Goal: Task Accomplishment & Management: Manage account settings

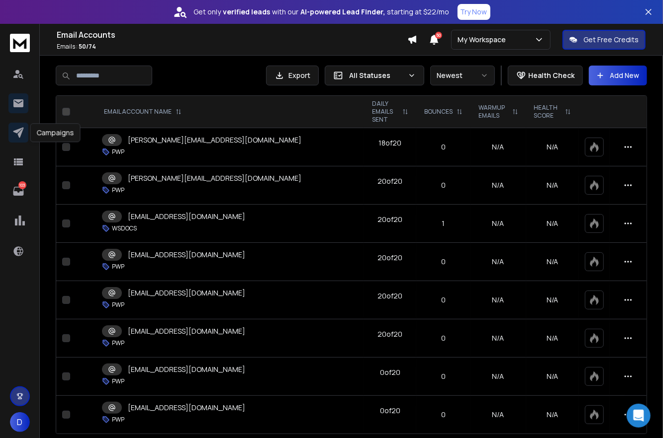
click at [18, 130] on icon at bounding box center [18, 132] width 10 height 10
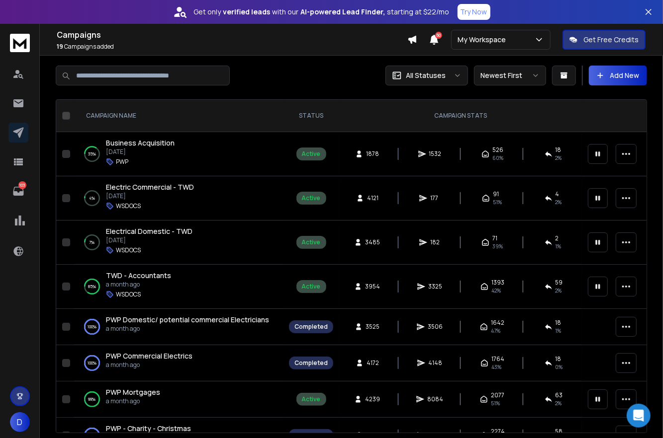
click at [303, 156] on div "Active" at bounding box center [311, 154] width 19 height 8
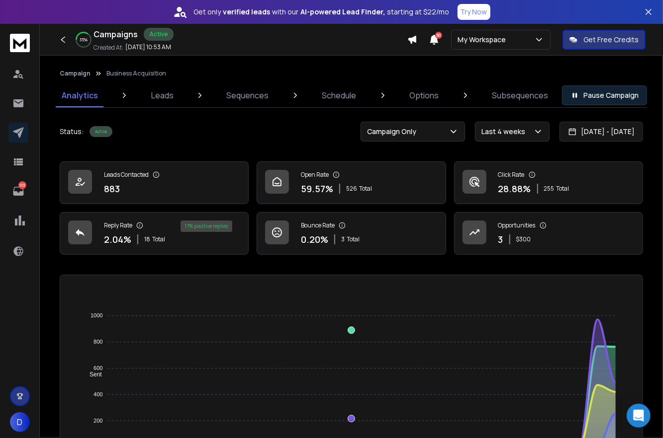
click at [595, 96] on button "Pause Campaign" at bounding box center [604, 95] width 85 height 20
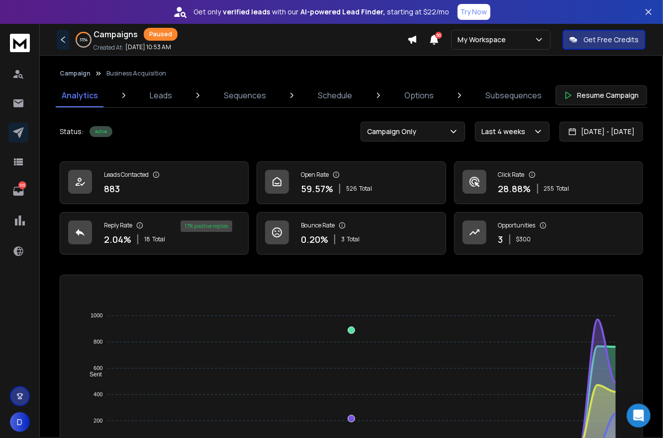
click at [63, 39] on icon at bounding box center [63, 39] width 9 height 9
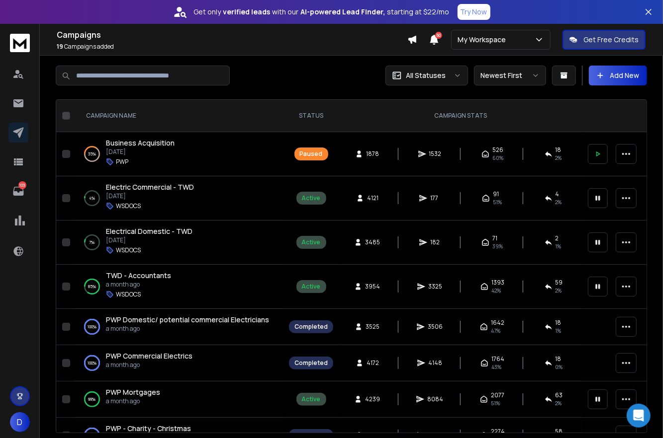
click at [303, 198] on div "Active" at bounding box center [311, 198] width 19 height 8
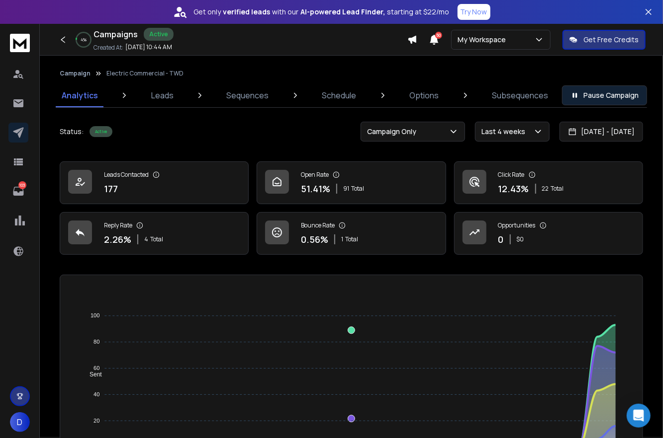
click at [617, 94] on button "Pause Campaign" at bounding box center [604, 95] width 85 height 20
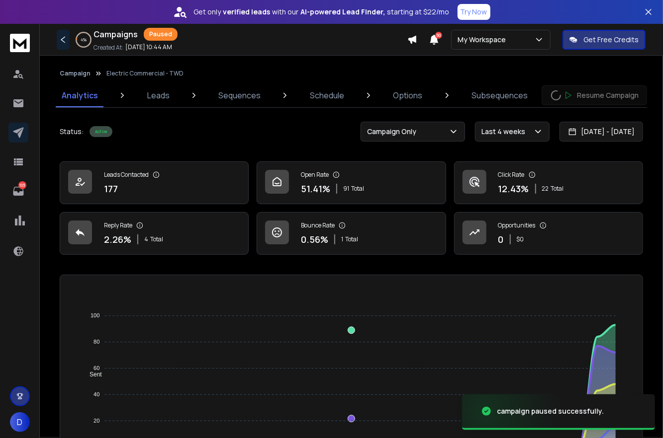
click at [63, 39] on icon at bounding box center [63, 39] width 9 height 9
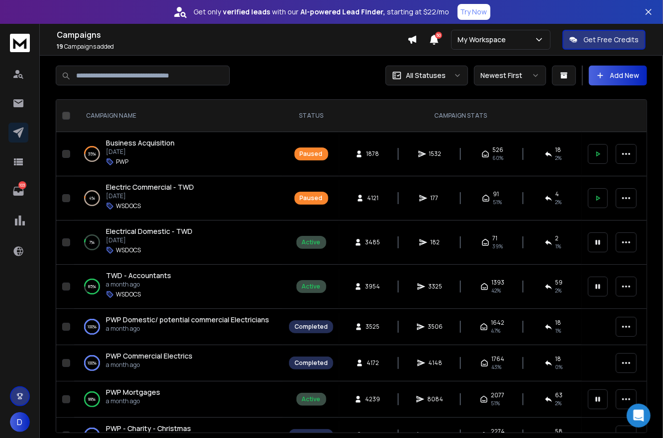
click at [305, 239] on div "Active" at bounding box center [311, 243] width 19 height 8
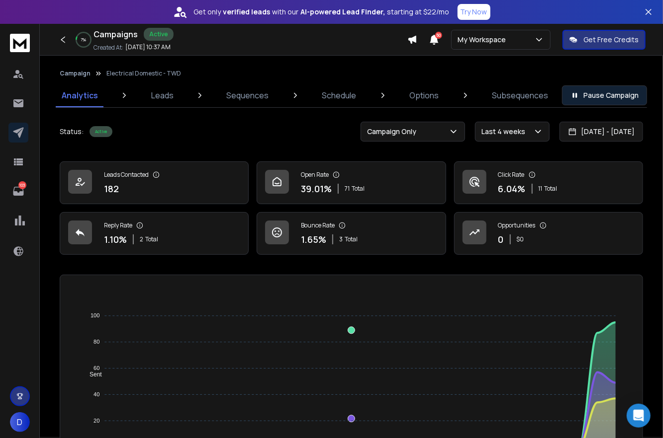
click at [617, 93] on button "Pause Campaign" at bounding box center [604, 95] width 85 height 20
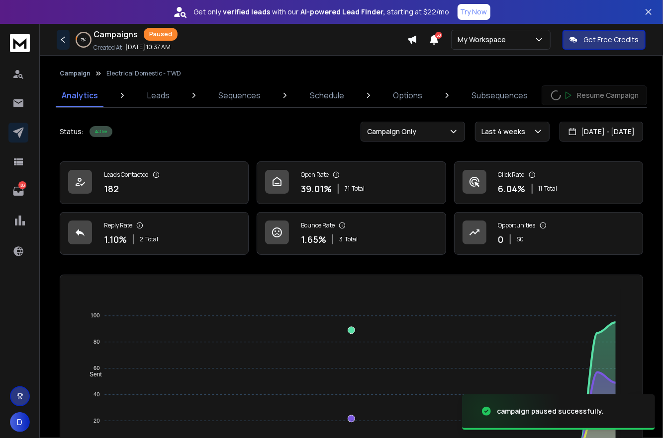
click at [65, 41] on icon at bounding box center [63, 39] width 9 height 9
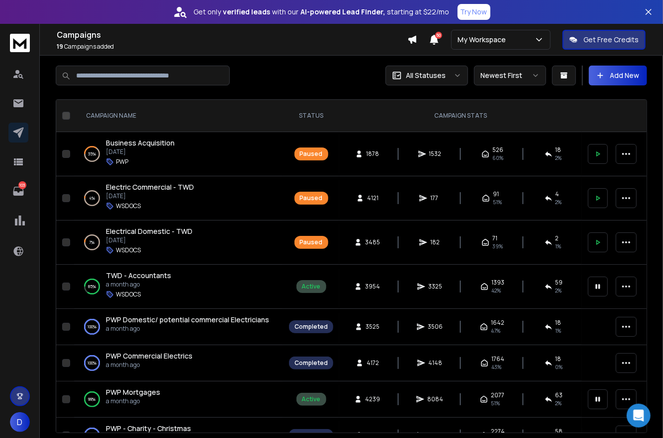
click at [307, 287] on div "Active" at bounding box center [311, 287] width 19 height 8
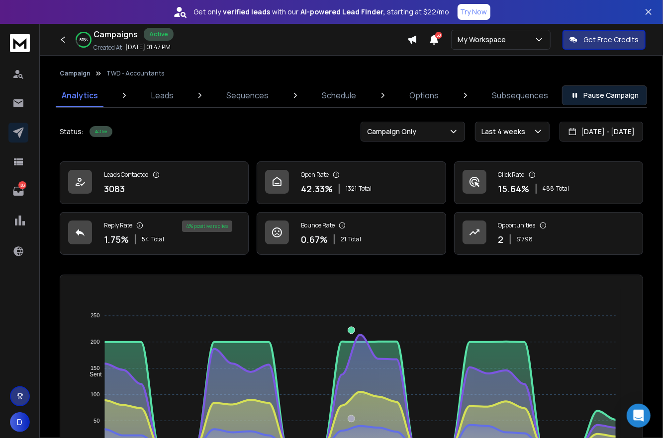
click at [617, 92] on button "Pause Campaign" at bounding box center [604, 95] width 85 height 20
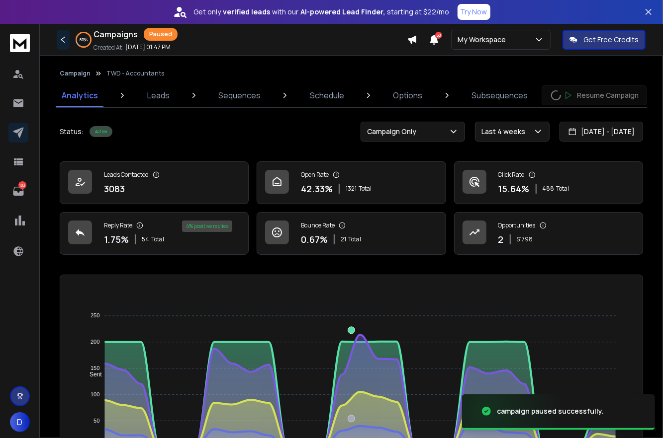
click at [62, 39] on icon at bounding box center [63, 39] width 9 height 9
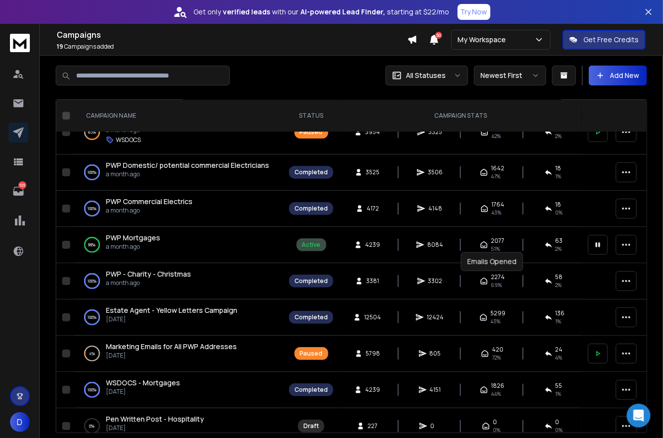
scroll to position [159, 0]
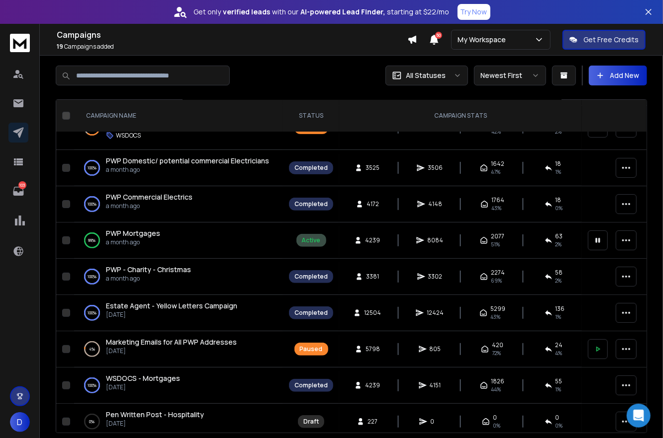
click at [187, 239] on div "99 % PWP Mortgages a month ago" at bounding box center [178, 241] width 189 height 24
click at [143, 229] on span "PWP Mortgages" at bounding box center [133, 233] width 54 height 9
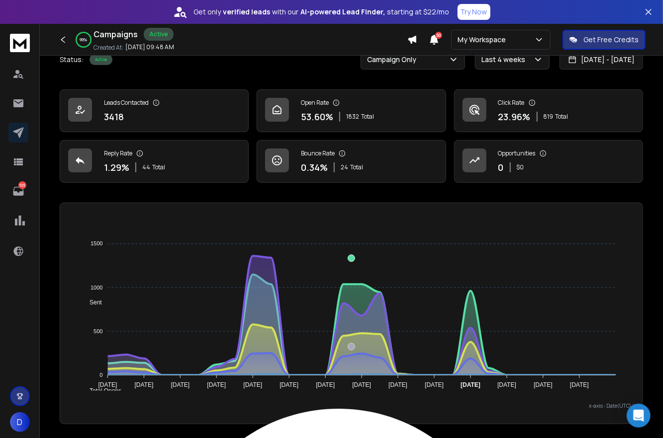
scroll to position [246, 0]
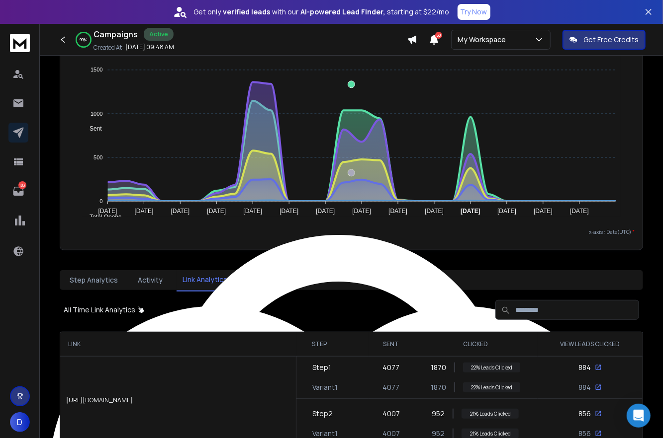
click at [207, 276] on button "Link Analytics" at bounding box center [204, 280] width 57 height 23
click at [267, 275] on button "Bounce Analytics" at bounding box center [276, 280] width 70 height 22
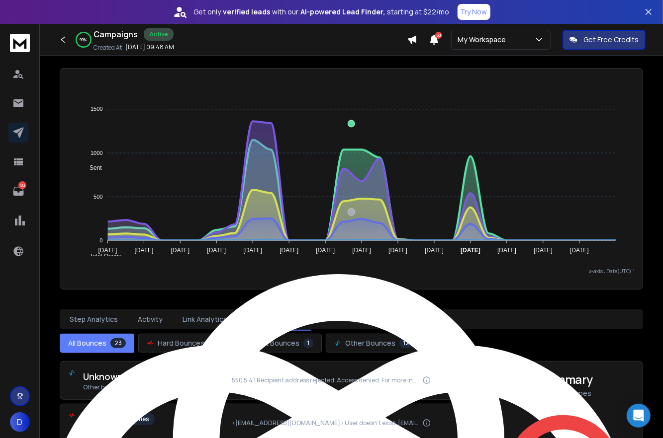
scroll to position [0, 0]
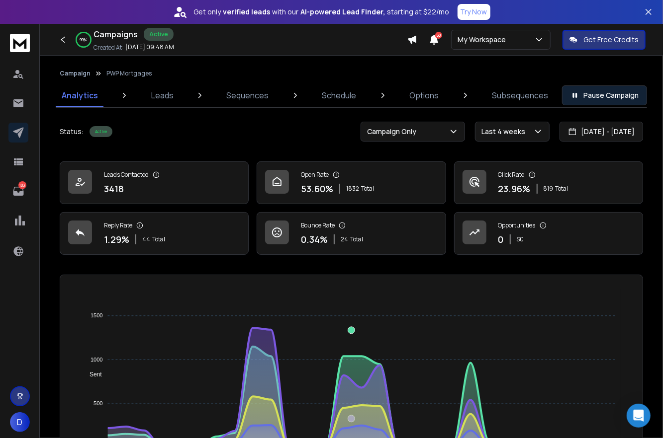
click at [595, 98] on button "Pause Campaign" at bounding box center [604, 95] width 85 height 20
